Goal: Task Accomplishment & Management: Manage account settings

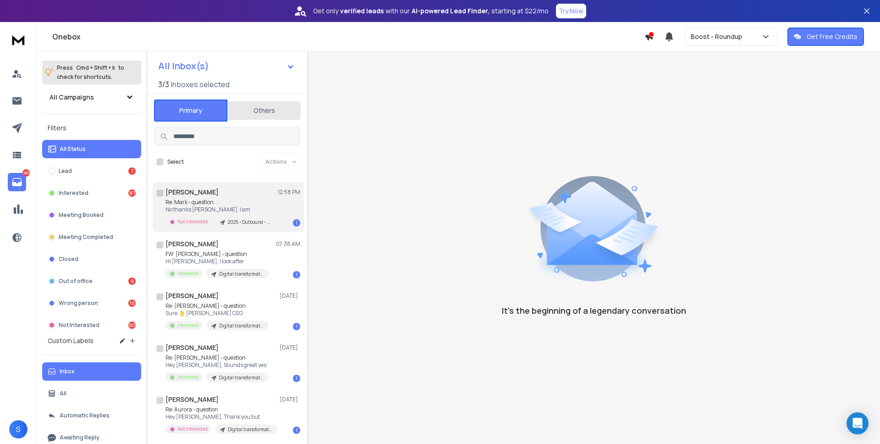
click at [239, 188] on div "[PERSON_NAME] 12:58 PM" at bounding box center [232, 191] width 135 height 9
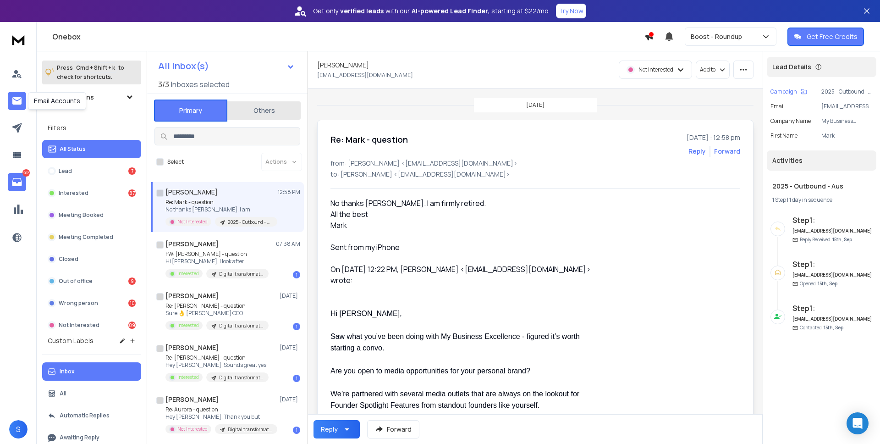
click at [19, 96] on icon at bounding box center [16, 100] width 11 height 11
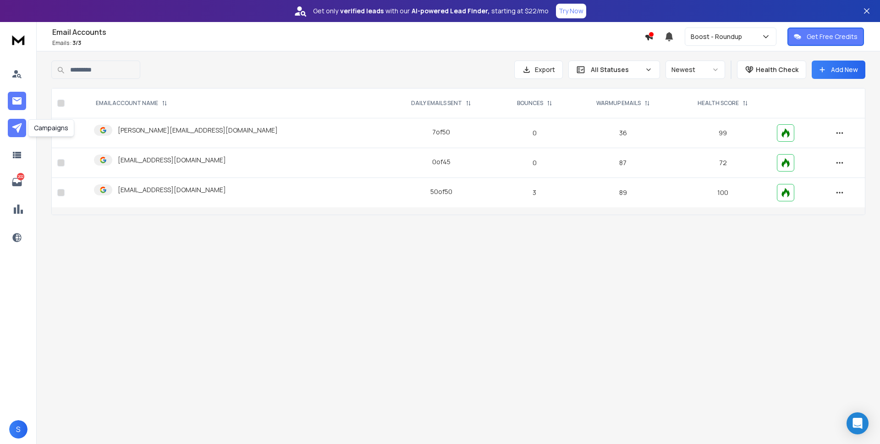
click at [8, 131] on link at bounding box center [17, 128] width 18 height 18
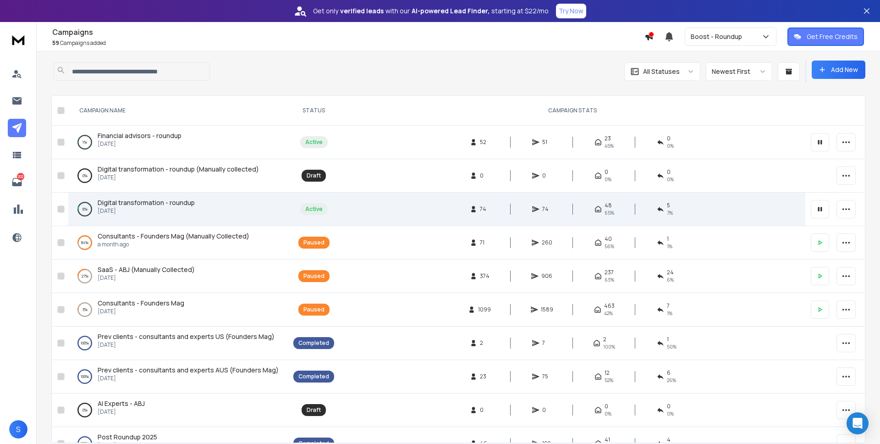
click at [173, 201] on span "Digital transformation - roundup" at bounding box center [146, 202] width 97 height 9
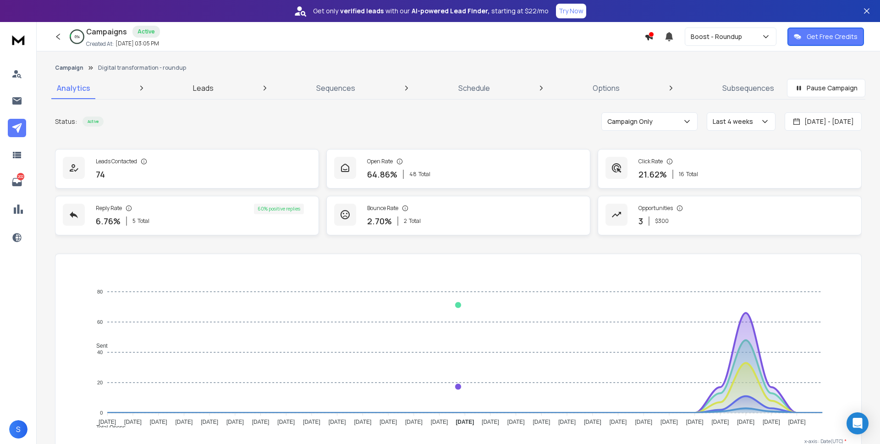
click at [216, 85] on link "Leads" at bounding box center [203, 88] width 32 height 22
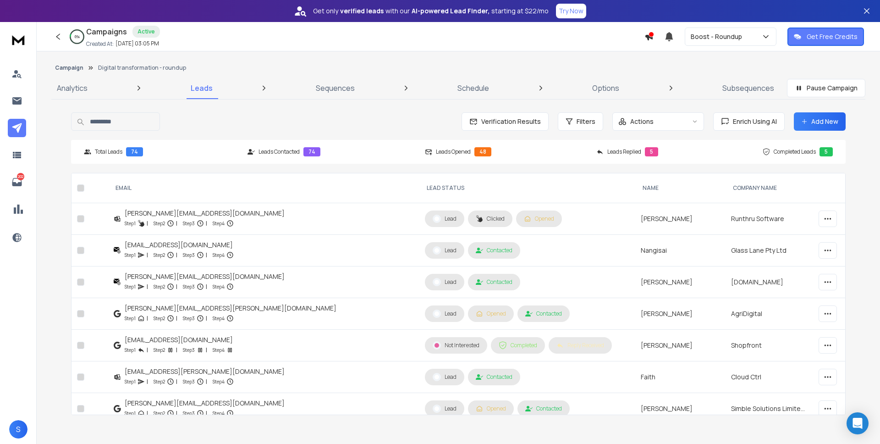
click at [809, 124] on button "Add New" at bounding box center [820, 121] width 52 height 18
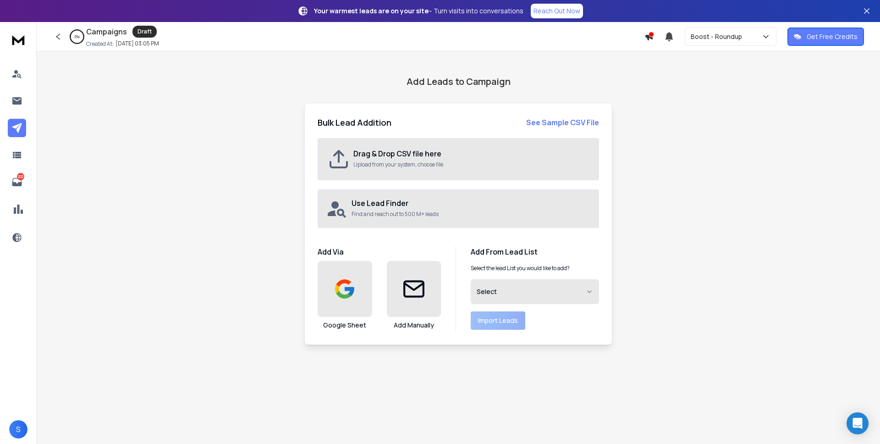
click at [403, 159] on h2 "Drag & Drop CSV file here" at bounding box center [471, 153] width 236 height 11
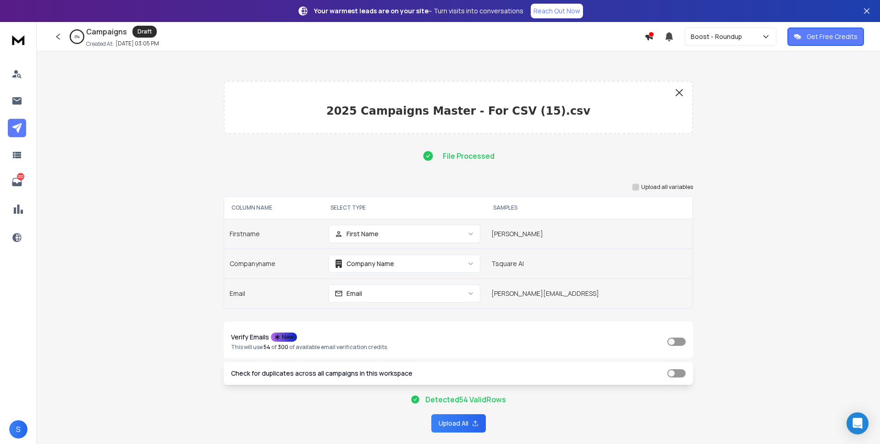
scroll to position [3, 0]
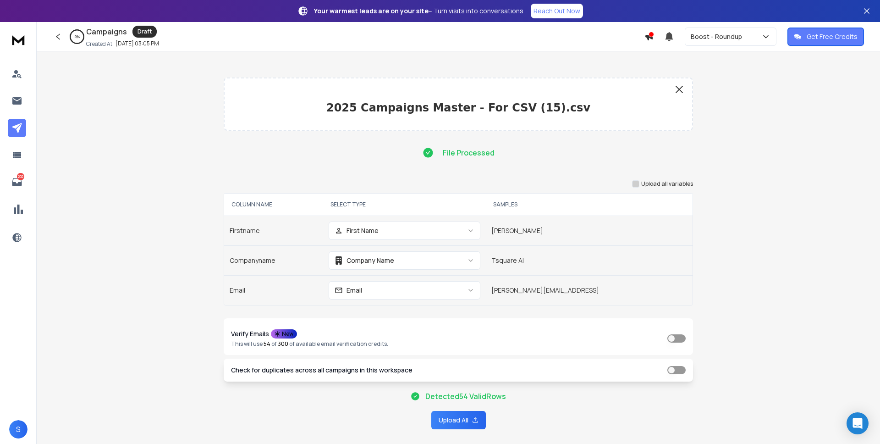
click at [681, 367] on button "Check for duplicates across all campaigns in this workspace" at bounding box center [676, 370] width 18 height 8
click at [447, 423] on button "Upload All" at bounding box center [458, 420] width 55 height 18
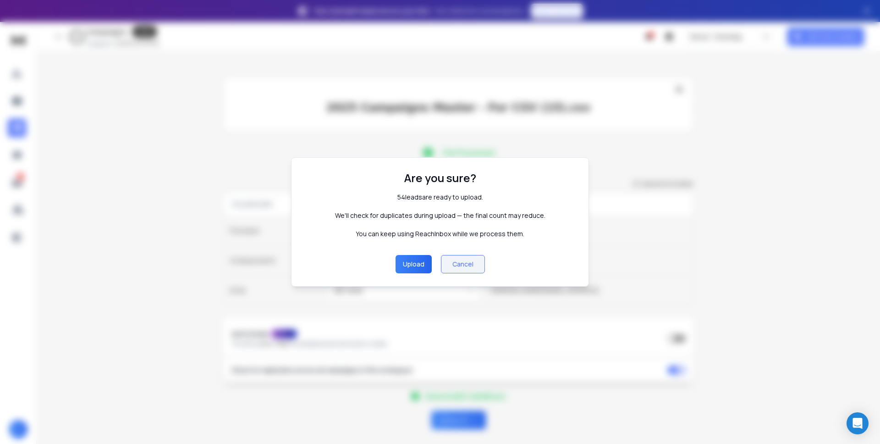
click at [417, 261] on button "Upload" at bounding box center [413, 264] width 36 height 18
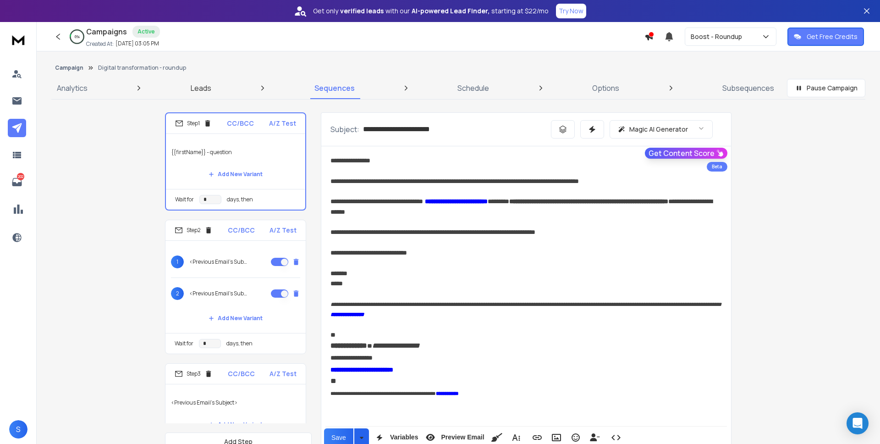
click at [190, 86] on link "Leads" at bounding box center [201, 88] width 32 height 22
